Goal: Task Accomplishment & Management: Manage account settings

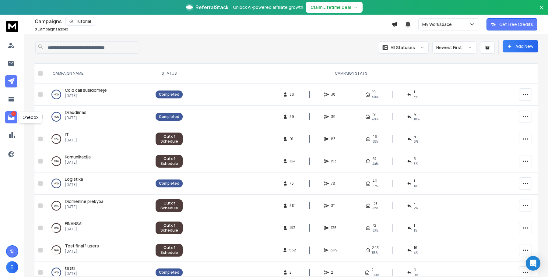
click at [13, 116] on p "4" at bounding box center [13, 113] width 5 height 5
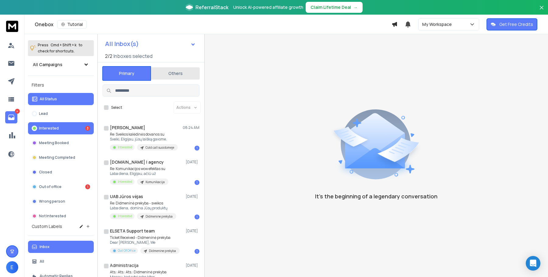
click at [69, 131] on button "Interested 3" at bounding box center [61, 128] width 66 height 12
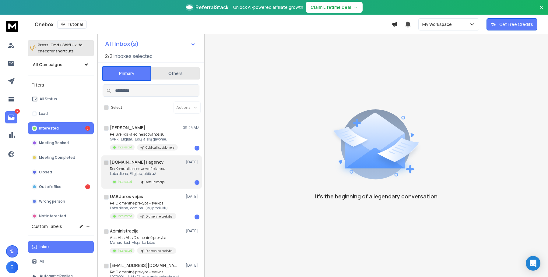
scroll to position [30, 0]
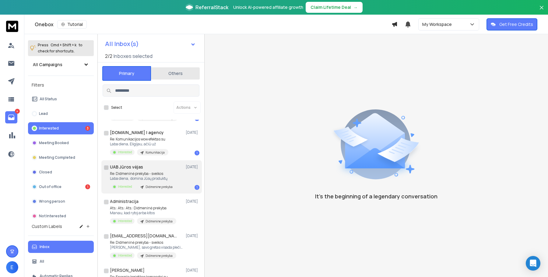
click at [183, 175] on div "Re: Didmeninė prekyba - sveikos Laba diena, domina Jūsų produktų Interested Did…" at bounding box center [154, 180] width 89 height 19
click at [172, 179] on p "Laba diena, domina Jūsų produktų" at bounding box center [143, 178] width 66 height 5
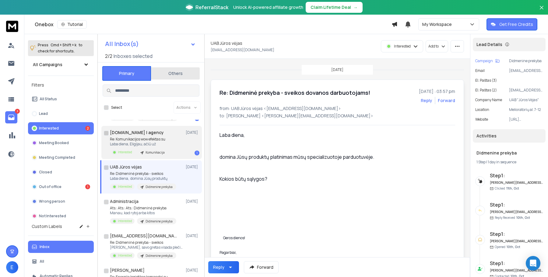
click at [184, 143] on div "Re: Komunikacijos wow efektas su Laba diena, Eligijau, ačiū už Interested Komun…" at bounding box center [154, 146] width 89 height 19
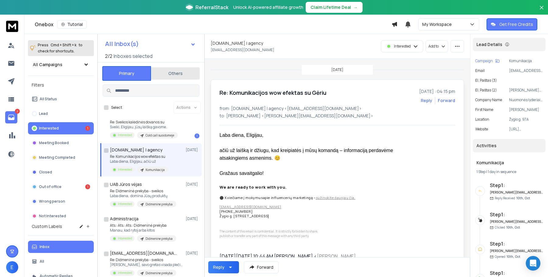
scroll to position [5, 0]
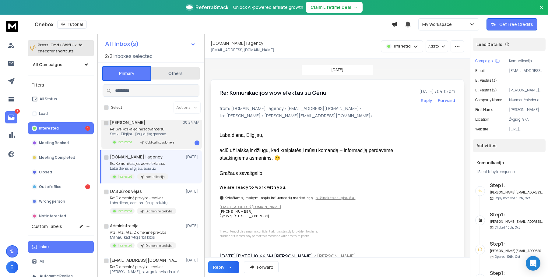
click at [185, 135] on div "Re: Sveikos kalėdinės dovanos su Sveiki, Eligijau, jūsų laišką gavome. Interest…" at bounding box center [154, 136] width 89 height 19
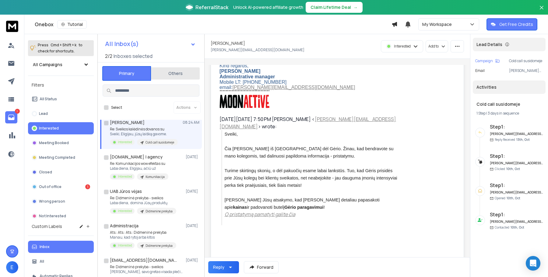
scroll to position [188, 0]
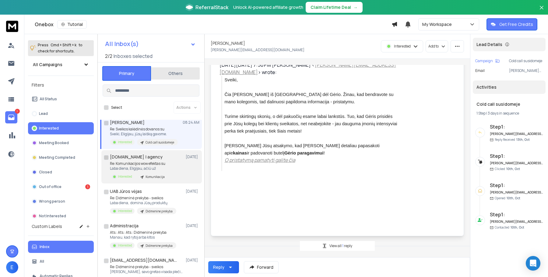
click at [177, 168] on div "Re: Komunikacijos wow efektas su Laba diena, Eligijau, ačiū už Interested Komun…" at bounding box center [154, 170] width 89 height 19
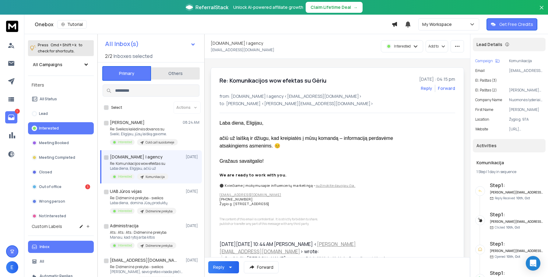
scroll to position [0, 0]
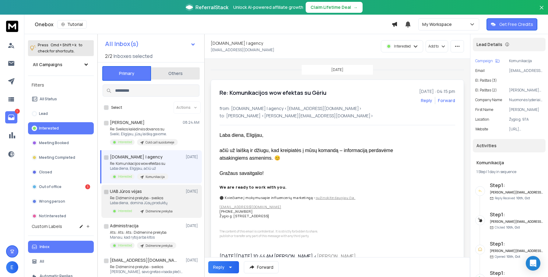
click at [181, 202] on div "Re: Didmeninė prekyba - sveikos Laba diena, domina Jūsų produktų Interested Did…" at bounding box center [154, 204] width 89 height 19
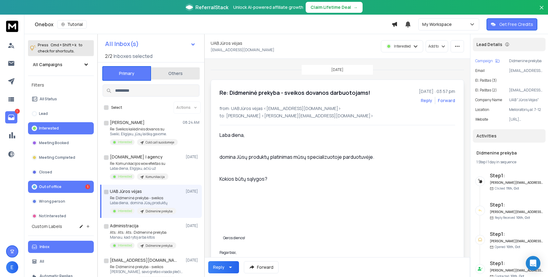
click at [73, 187] on button "Out of office 1" at bounding box center [61, 187] width 66 height 12
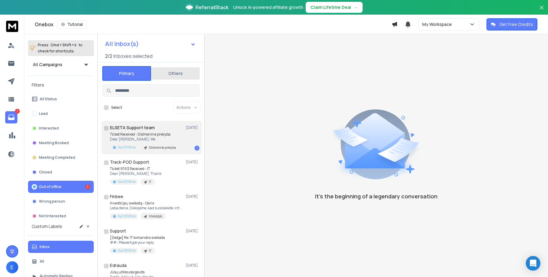
click at [176, 134] on p "Ticket Received - Didmeninė prekyba" at bounding box center [145, 134] width 70 height 5
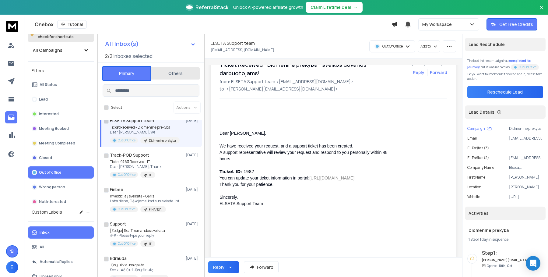
scroll to position [18, 0]
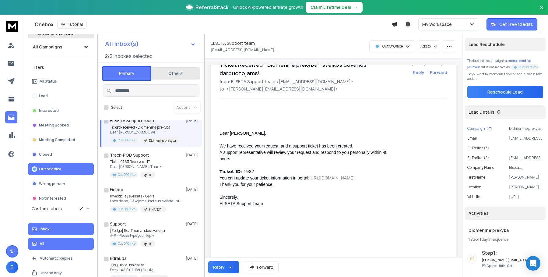
click at [59, 238] on button "All" at bounding box center [61, 243] width 66 height 12
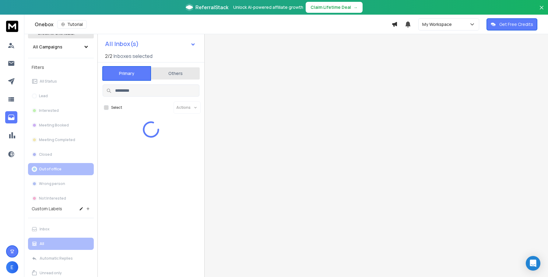
scroll to position [0, 0]
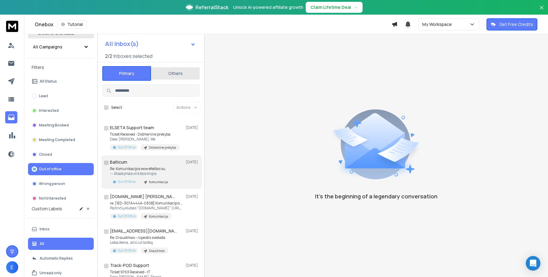
click at [165, 166] on div "Balticum [DATE] Re: Komunikacijos wow efektas su --- Atsakymas virš šios linijo…" at bounding box center [154, 172] width 89 height 26
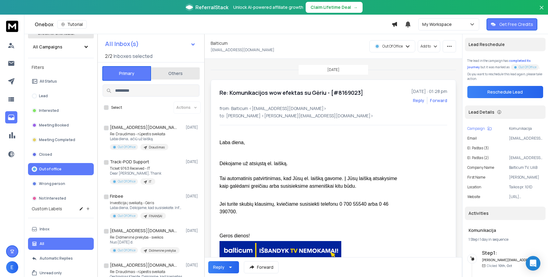
scroll to position [102, 0]
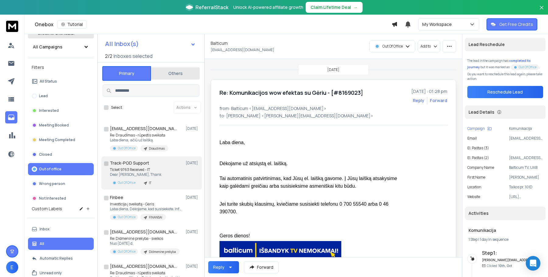
click at [178, 172] on div "Ticket 9763 Received - IT Dear [PERSON_NAME], Thank Out Of Office IT" at bounding box center [154, 176] width 89 height 19
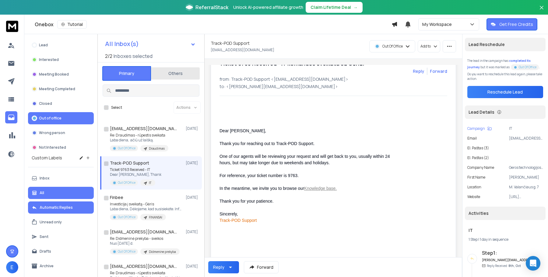
scroll to position [75, 0]
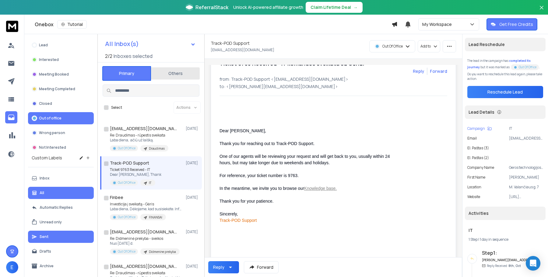
click at [57, 235] on button "Sent" at bounding box center [61, 236] width 66 height 12
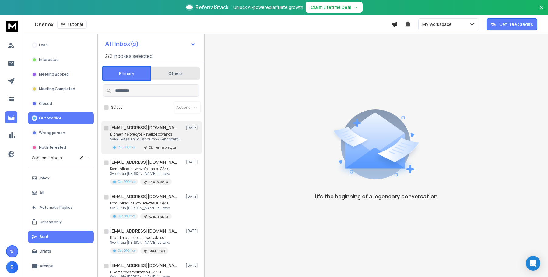
click at [187, 143] on div "Didmeninė prekyba - sveikos dovanos Sveiki! Rašau nuo Cannumo - vieno sparčiaus…" at bounding box center [154, 141] width 89 height 19
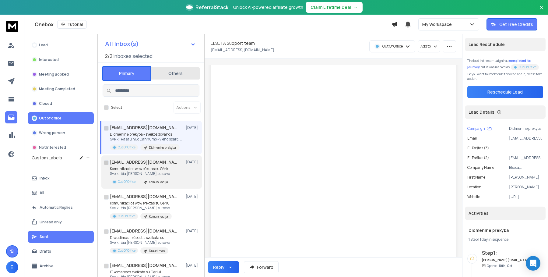
click at [188, 171] on div "Komunikacijos wow efektas su Gėriu Sveiki, čia Cannumo su savo Out Of Office Ko…" at bounding box center [154, 175] width 89 height 19
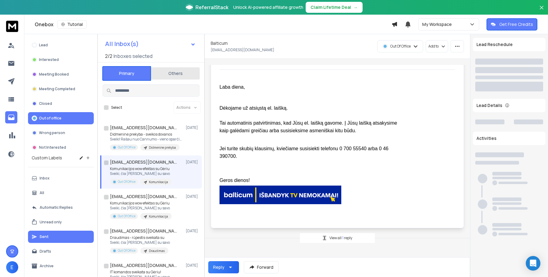
scroll to position [53, 0]
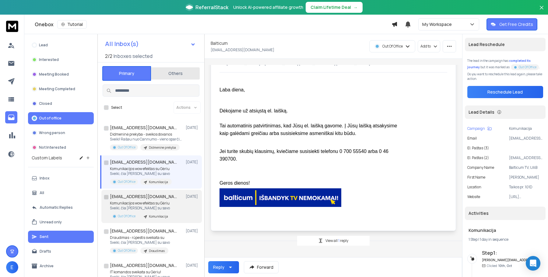
click at [191, 202] on div "Komunikacijos wow efektas su Gėriu Sveiki, čia Cannumo su savo Out Of Office Ko…" at bounding box center [154, 210] width 89 height 19
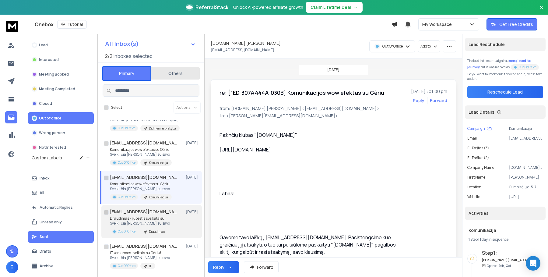
click at [192, 228] on div "Draudimas - rūpestis sveikata su Sveiki, čia Cannumo su savo Out Of Office Drau…" at bounding box center [154, 225] width 89 height 19
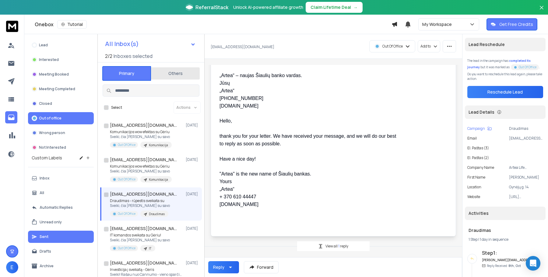
scroll to position [107, 0]
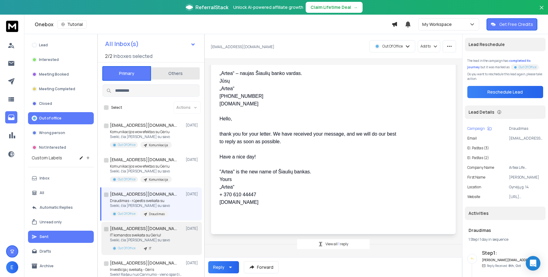
click at [187, 247] on div "IT komandos sveikata su Gėriu! Sveiki, čia Cannumo su savo Out Of Office IT" at bounding box center [154, 242] width 89 height 19
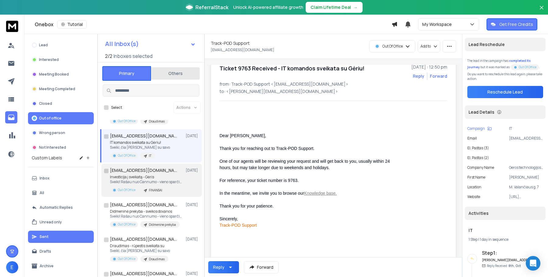
scroll to position [132, 0]
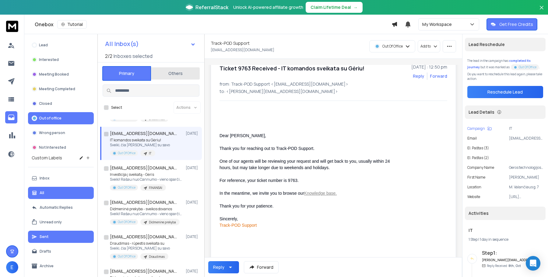
click at [57, 187] on button "All" at bounding box center [61, 193] width 66 height 12
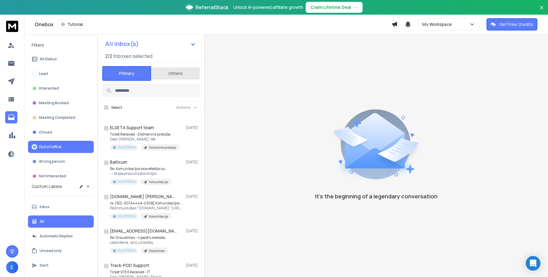
scroll to position [20, 0]
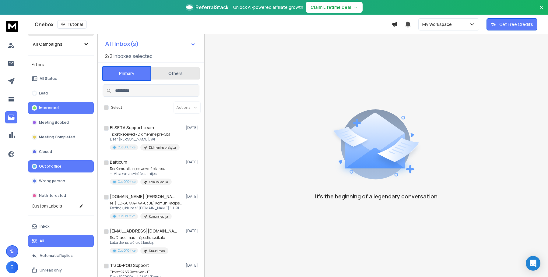
click at [64, 107] on button "Interested" at bounding box center [61, 108] width 66 height 12
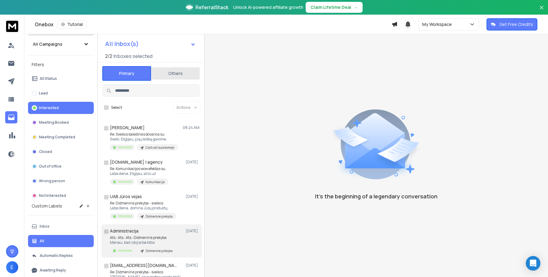
click at [184, 240] on div "Ats.: Ats.: Ats.: Didmeninė prekyba Manau, kad rytoj arba kitos Interested Didm…" at bounding box center [154, 244] width 89 height 19
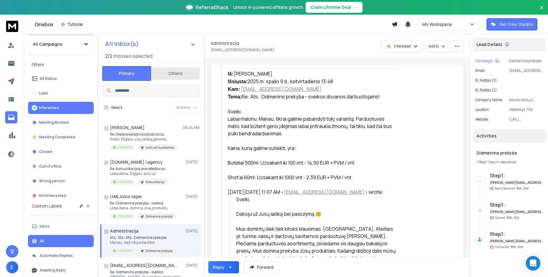
scroll to position [409, 0]
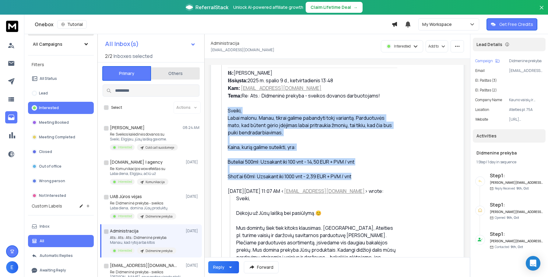
drag, startPoint x: 227, startPoint y: 109, endPoint x: 357, endPoint y: 176, distance: 146.2
copy div "[PERSON_NAME], Labai malonu. Manau, tikrai galime pabandyti tokį variantą. Pard…"
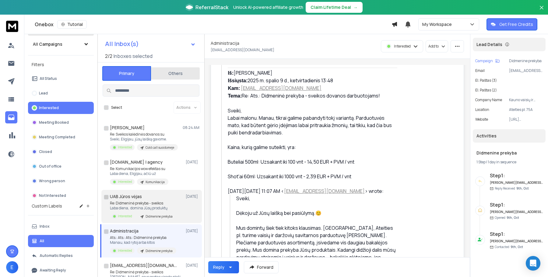
click at [181, 198] on div "UAB Jūros vėjas [DATE]" at bounding box center [154, 196] width 89 height 6
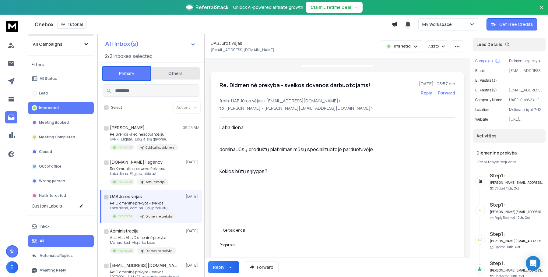
scroll to position [0, 0]
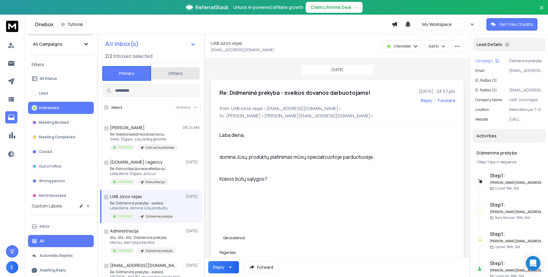
click at [426, 100] on button "Reply" at bounding box center [427, 100] width 12 height 6
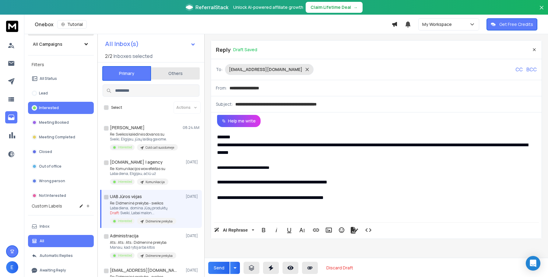
click at [244, 156] on p "**********" at bounding box center [375, 149] width 317 height 16
click at [224, 268] on button "Send" at bounding box center [218, 267] width 21 height 12
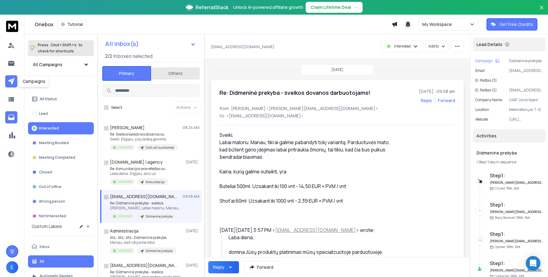
click at [10, 84] on icon at bounding box center [11, 81] width 7 height 7
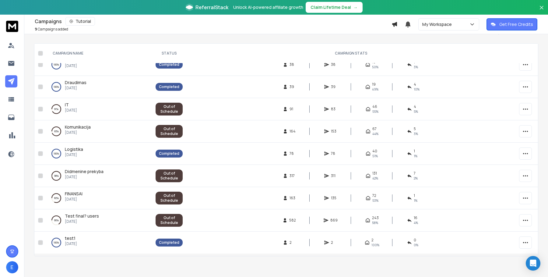
scroll to position [11, 0]
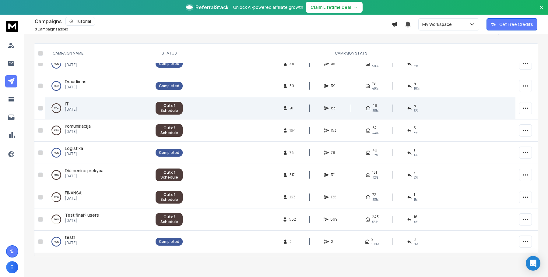
click at [251, 111] on div "91 83 46 55 % 4 5 %" at bounding box center [351, 108] width 322 height 10
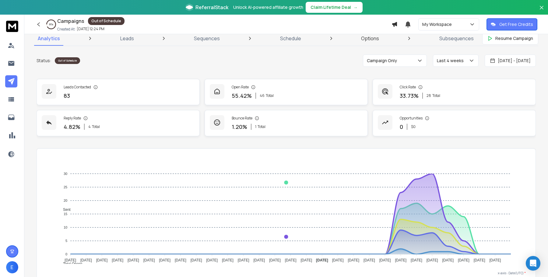
click at [373, 40] on p "Options" at bounding box center [370, 38] width 18 height 7
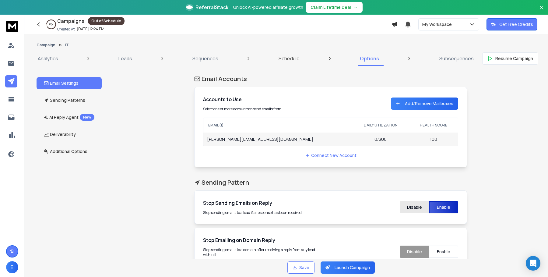
click at [303, 57] on link "Schedule" at bounding box center [289, 58] width 28 height 15
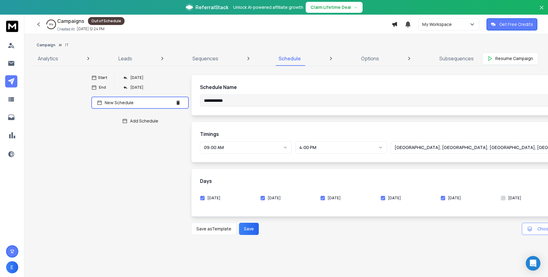
click at [139, 88] on p "[DATE]" at bounding box center [136, 87] width 13 height 5
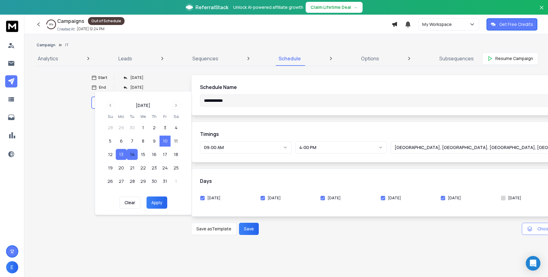
click at [134, 155] on button "14" at bounding box center [132, 154] width 11 height 11
click at [155, 202] on button "Apply" at bounding box center [156, 202] width 21 height 12
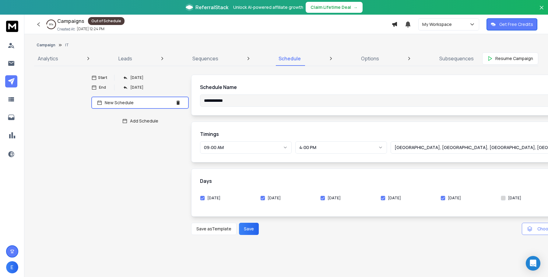
click at [250, 227] on button "Save" at bounding box center [249, 229] width 20 height 12
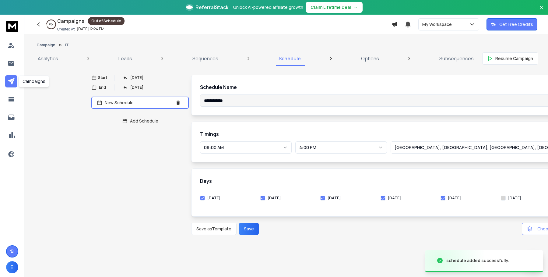
click at [11, 81] on icon at bounding box center [11, 81] width 6 height 6
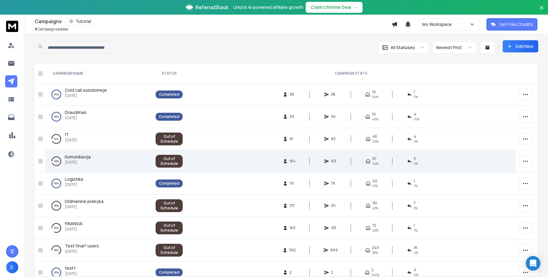
click at [263, 157] on div "164 153 67 44 % 5 3 %" at bounding box center [351, 161] width 322 height 10
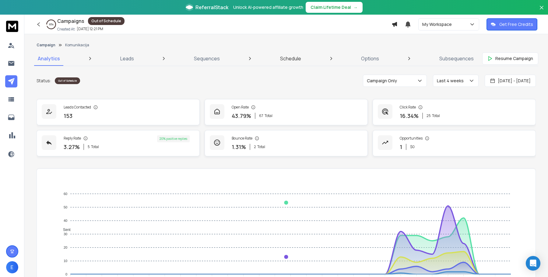
click at [301, 64] on link "Schedule" at bounding box center [290, 58] width 28 height 15
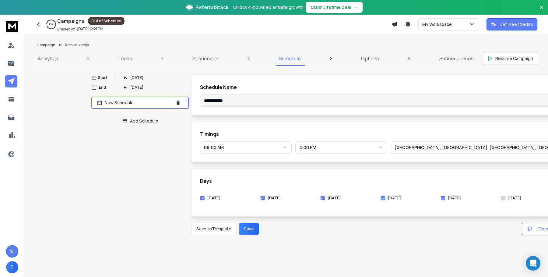
click at [141, 85] on p "[DATE]" at bounding box center [136, 87] width 13 height 5
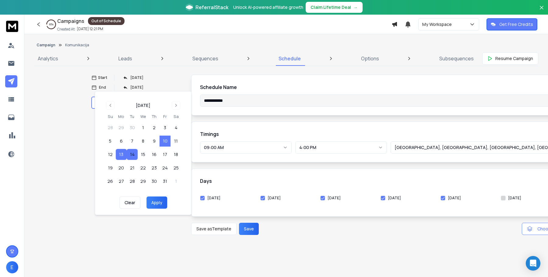
click at [132, 153] on button "14" at bounding box center [132, 154] width 11 height 11
click at [160, 199] on button "Apply" at bounding box center [156, 202] width 21 height 12
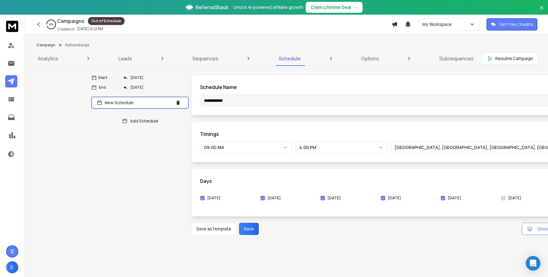
click at [248, 226] on button "Save" at bounding box center [249, 229] width 20 height 12
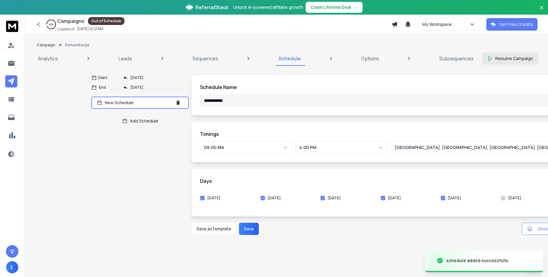
click at [515, 57] on button "Resume Campaign" at bounding box center [510, 58] width 56 height 12
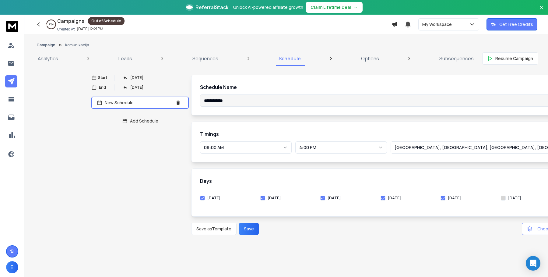
click at [143, 77] on p "[DATE]" at bounding box center [136, 77] width 13 height 5
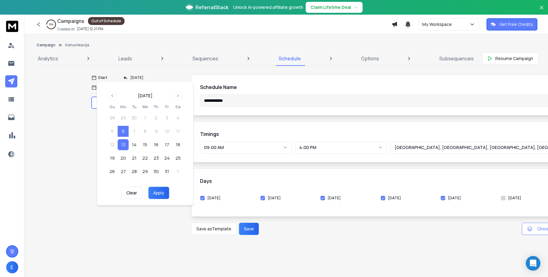
click at [119, 145] on button "13" at bounding box center [123, 144] width 11 height 11
click at [160, 194] on button "Apply" at bounding box center [158, 193] width 21 height 12
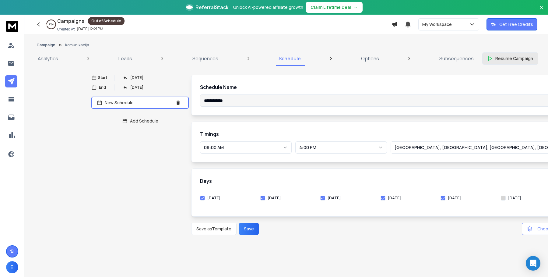
click at [519, 58] on button "Resume Campaign" at bounding box center [510, 58] width 56 height 12
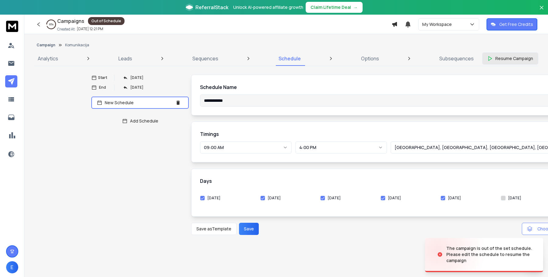
click at [519, 58] on button "Resume Campaign" at bounding box center [510, 58] width 56 height 12
click at [143, 88] on p "[DATE]" at bounding box center [136, 87] width 13 height 5
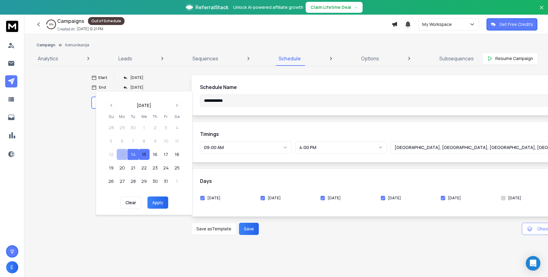
click at [147, 155] on button "15" at bounding box center [144, 154] width 11 height 11
click at [160, 202] on button "Apply" at bounding box center [157, 202] width 21 height 12
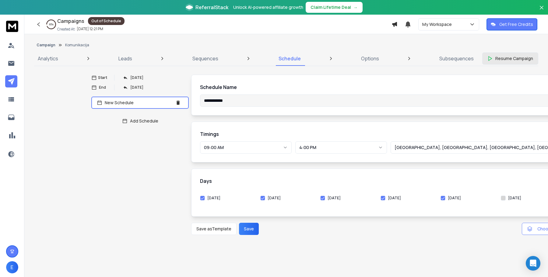
click at [512, 58] on button "Resume Campaign" at bounding box center [510, 58] width 56 height 12
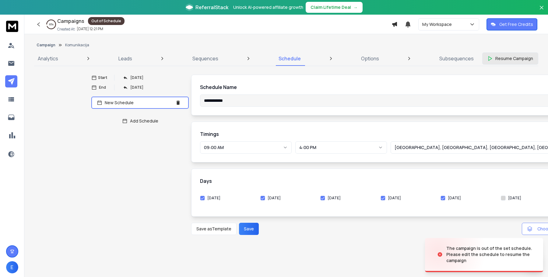
click at [512, 58] on button "Resume Campaign" at bounding box center [510, 58] width 56 height 12
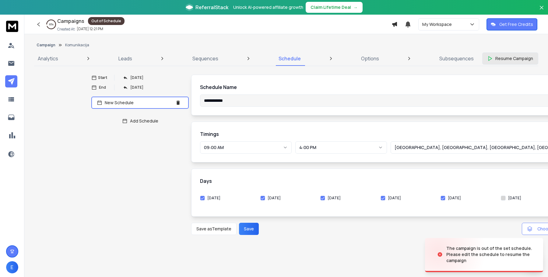
click at [512, 58] on button "Resume Campaign" at bounding box center [510, 58] width 56 height 12
click at [250, 226] on button "Save" at bounding box center [249, 229] width 20 height 12
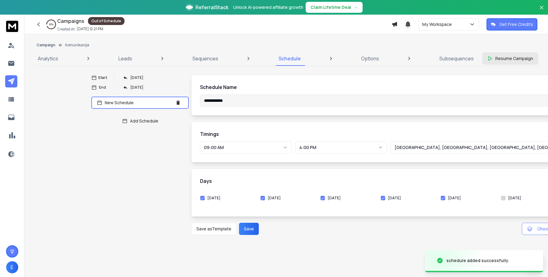
click at [499, 59] on button "Resume Campaign" at bounding box center [510, 58] width 56 height 12
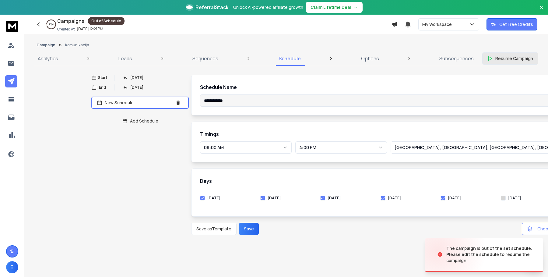
click at [499, 59] on button "Resume Campaign" at bounding box center [510, 58] width 56 height 12
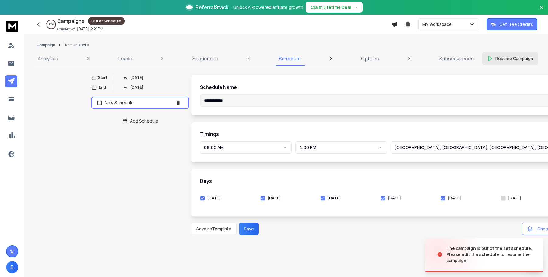
click at [499, 59] on button "Resume Campaign" at bounding box center [510, 58] width 56 height 12
click at [6, 84] on link at bounding box center [11, 81] width 12 height 12
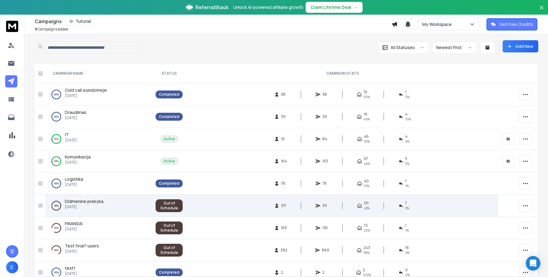
scroll to position [11, 0]
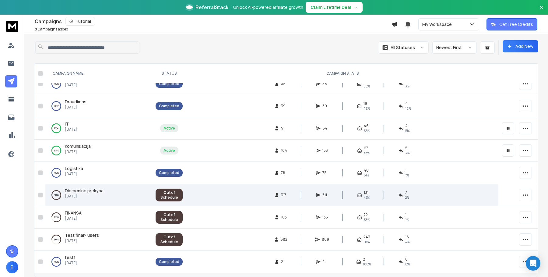
click at [247, 196] on div "317 311 131 42 % 7 2 %" at bounding box center [342, 195] width 305 height 10
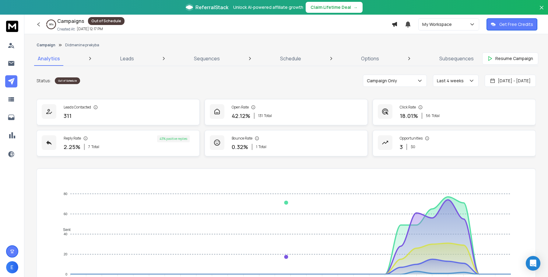
click at [9, 74] on div at bounding box center [12, 100] width 14 height 123
click at [10, 78] on icon at bounding box center [11, 81] width 7 height 7
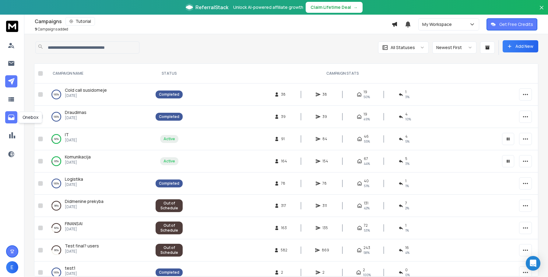
click at [11, 119] on icon at bounding box center [11, 116] width 6 height 5
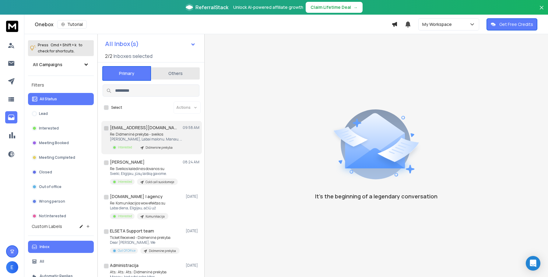
click at [173, 135] on p "Re: Didmeninė prekyba - sveikos" at bounding box center [146, 134] width 73 height 5
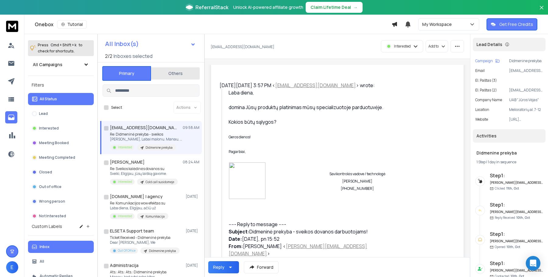
scroll to position [142, 0]
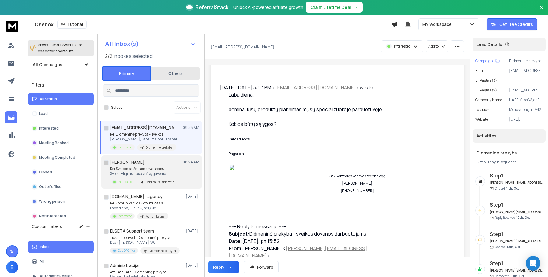
click at [189, 175] on div "Re: Sveikos kalėdinės dovanos su Sveiki, Eligijau, jūsų laišką gavome. Interest…" at bounding box center [154, 175] width 89 height 19
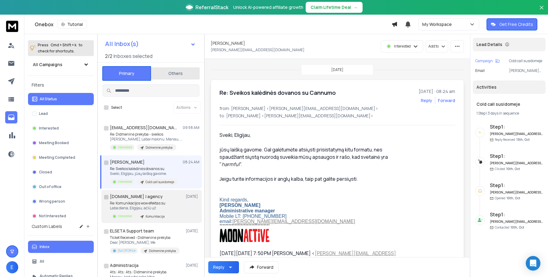
click at [181, 205] on div "Re: Komunikacijos wow efektas su Laba diena, Eligijau, ačiū už Interested Komun…" at bounding box center [154, 210] width 89 height 19
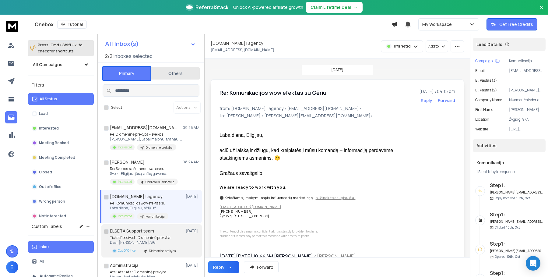
click at [180, 239] on div "Ticket Received - Didmeninė prekyba Dear [PERSON_NAME], We Out Of Office Didmen…" at bounding box center [154, 244] width 89 height 19
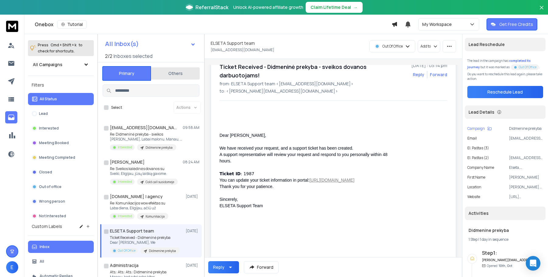
scroll to position [0, 0]
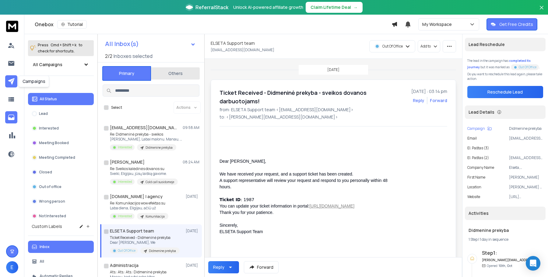
click at [14, 84] on icon at bounding box center [11, 81] width 7 height 7
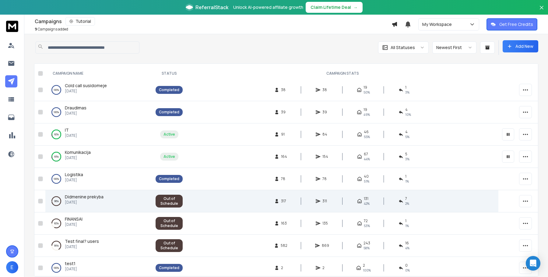
scroll to position [11, 0]
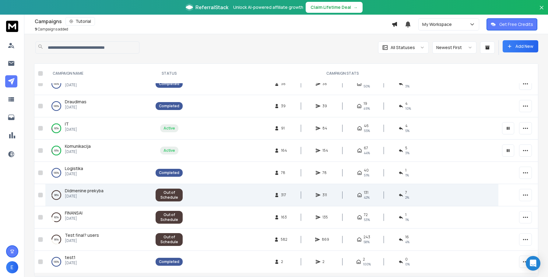
click at [250, 193] on div "317 311 131 42 % 7 2 %" at bounding box center [342, 195] width 305 height 10
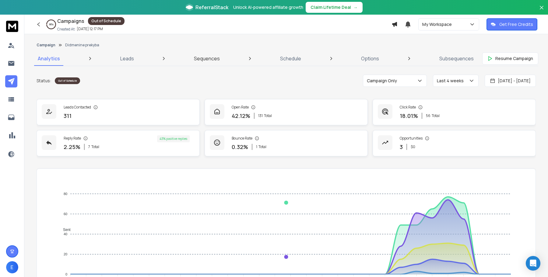
click at [208, 60] on p "Sequences" at bounding box center [207, 58] width 26 height 7
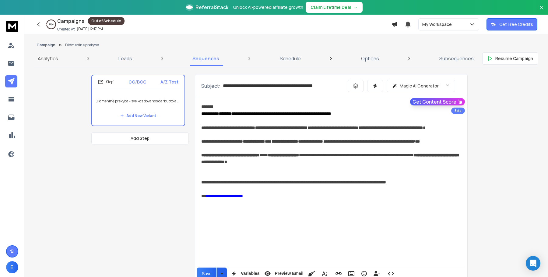
click at [52, 56] on p "Analytics" at bounding box center [48, 58] width 20 height 7
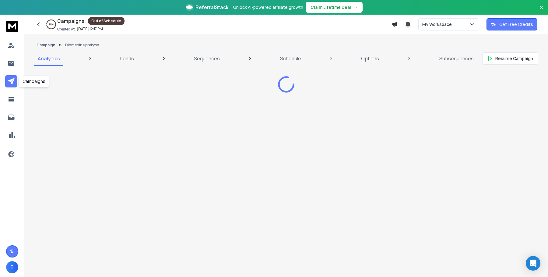
click at [9, 79] on icon at bounding box center [11, 81] width 7 height 7
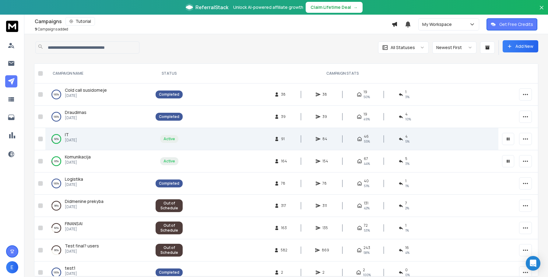
click at [240, 136] on div "91 84 46 55 % 4 5 %" at bounding box center [342, 139] width 305 height 10
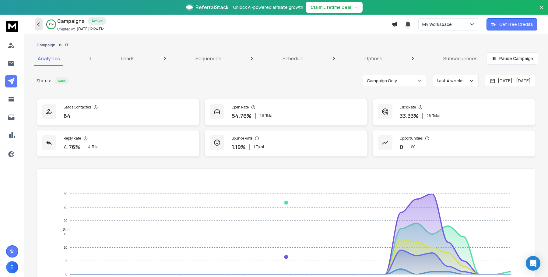
click at [37, 23] on icon at bounding box center [38, 24] width 5 height 5
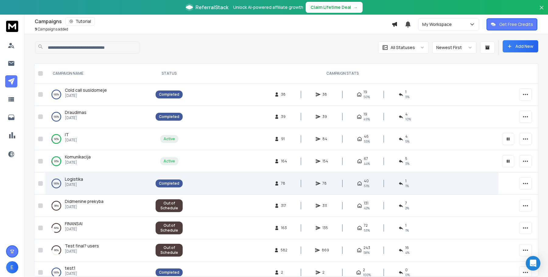
click at [254, 180] on div "78 78 40 51 % 1 1 %" at bounding box center [342, 183] width 305 height 10
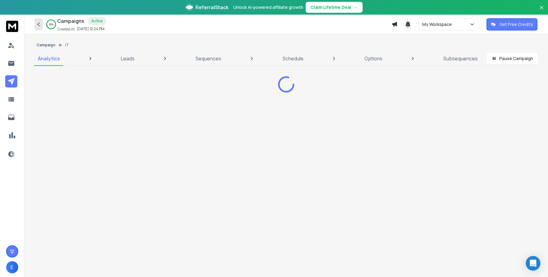
click at [41, 26] on icon at bounding box center [38, 24] width 5 height 5
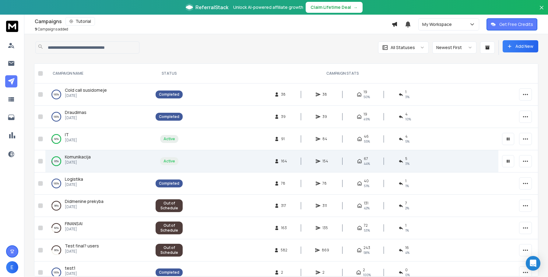
click at [233, 150] on td "164 154 67 44 % 5 3 %" at bounding box center [342, 161] width 312 height 22
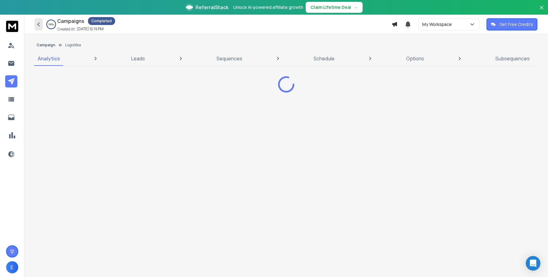
click at [40, 24] on icon at bounding box center [38, 24] width 5 height 5
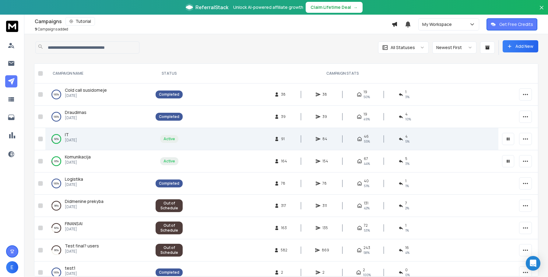
click at [257, 133] on td "91 84 46 55 % 4 5 %" at bounding box center [342, 139] width 312 height 22
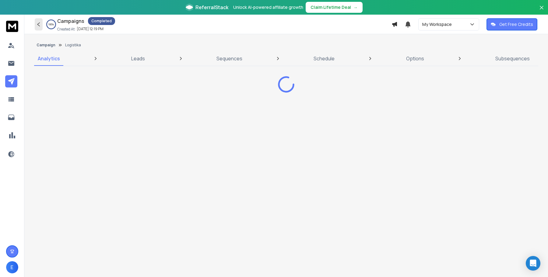
click at [37, 22] on icon at bounding box center [38, 24] width 5 height 5
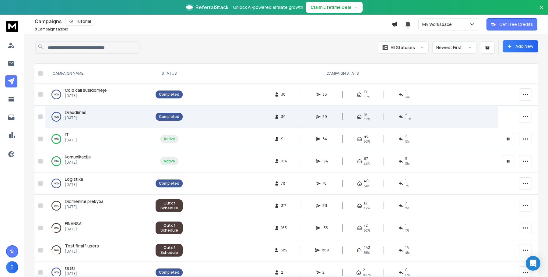
click at [256, 113] on div "39 39 19 49 % 4 10 %" at bounding box center [342, 117] width 305 height 10
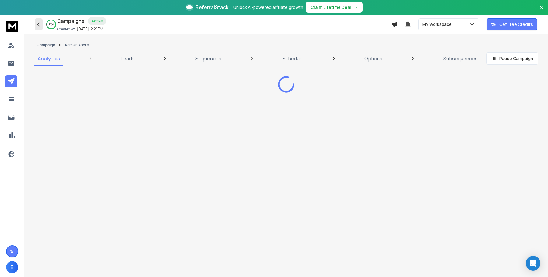
click at [37, 23] on icon at bounding box center [38, 24] width 5 height 5
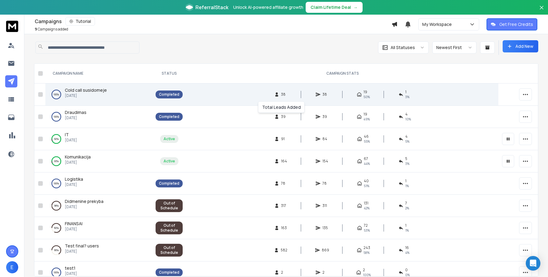
click at [265, 98] on div "38 38 19 50 % 1 3 %" at bounding box center [342, 94] width 305 height 10
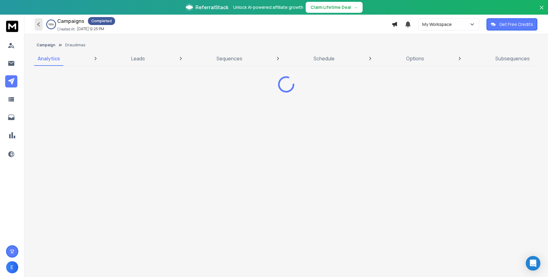
click at [40, 26] on icon at bounding box center [38, 24] width 5 height 5
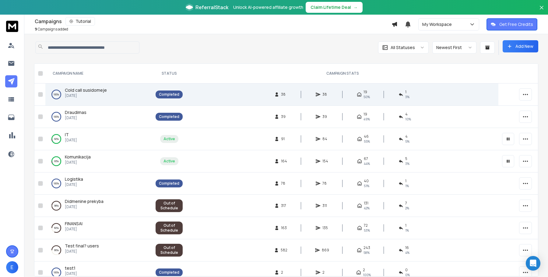
click at [233, 100] on td "38 38 19 50 % 1 3 %" at bounding box center [342, 94] width 312 height 22
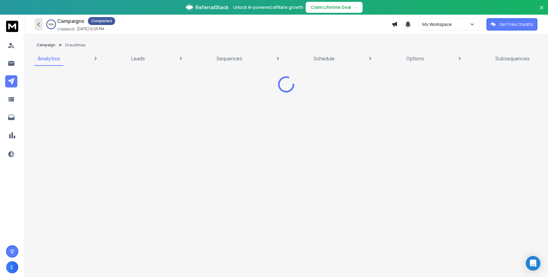
click at [40, 25] on icon at bounding box center [38, 24] width 5 height 5
